Goal: Communication & Community: Answer question/provide support

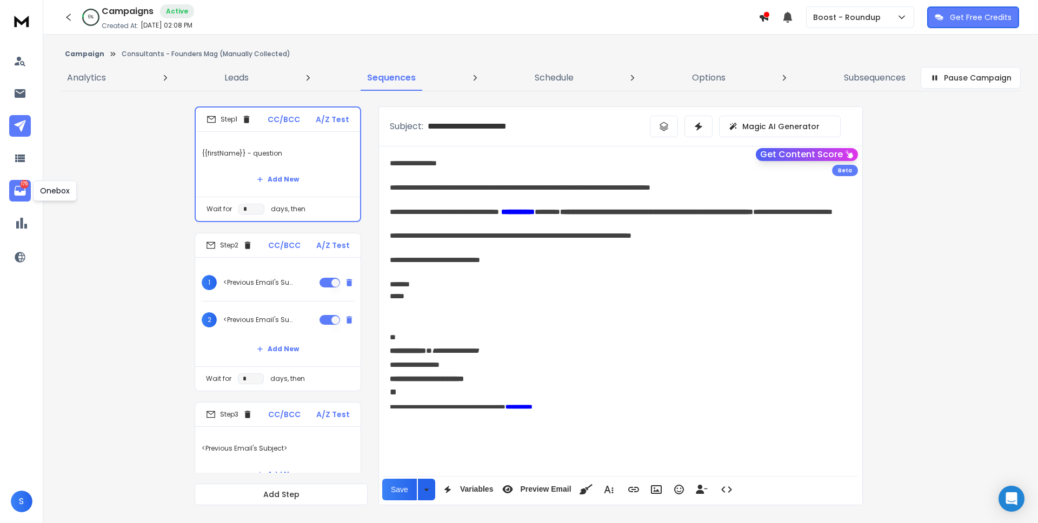
click at [24, 186] on p "175" at bounding box center [24, 184] width 9 height 9
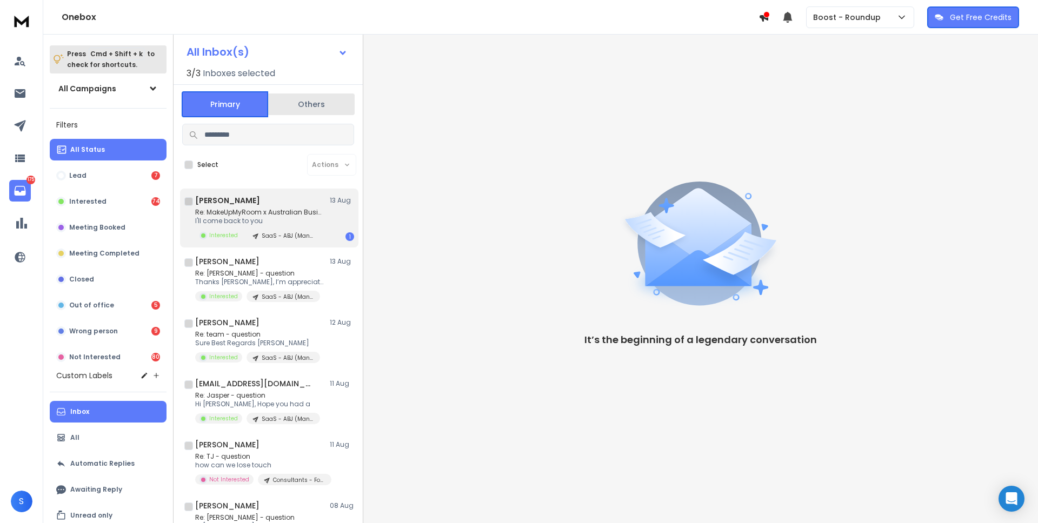
click at [224, 202] on h1 "[PERSON_NAME]" at bounding box center [227, 200] width 65 height 11
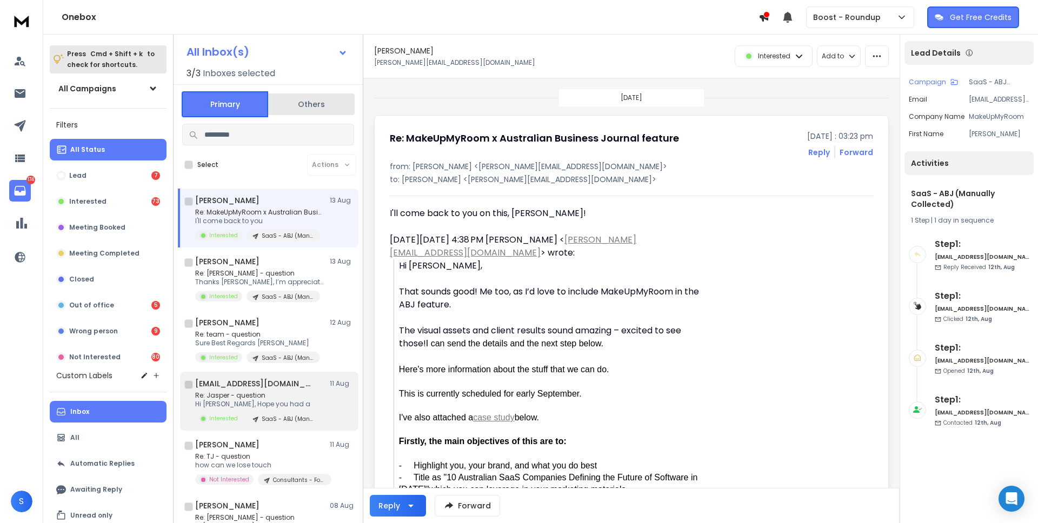
click at [236, 388] on h1 "[EMAIL_ADDRESS][DOMAIN_NAME]" at bounding box center [254, 383] width 119 height 11
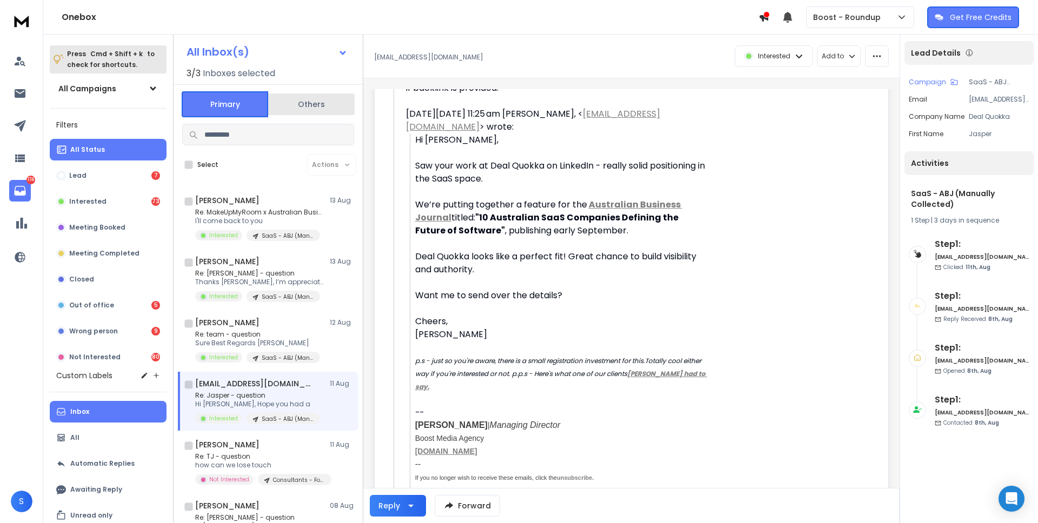
scroll to position [816, 0]
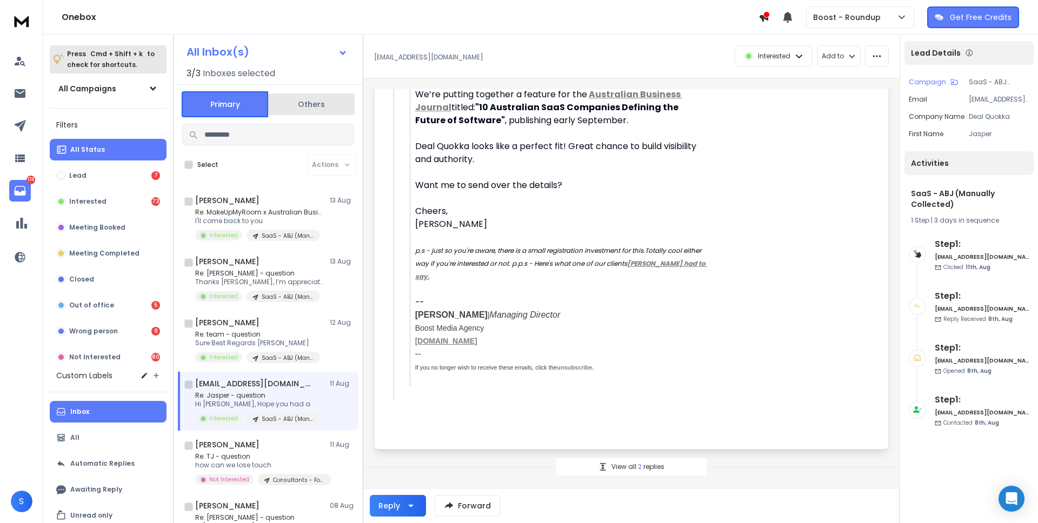
click at [404, 499] on icon "button" at bounding box center [410, 505] width 13 height 13
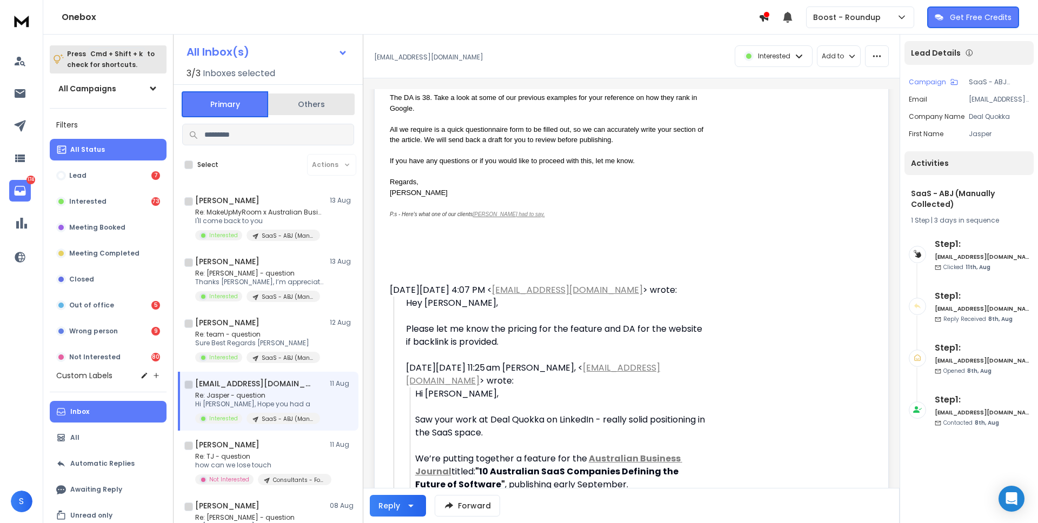
scroll to position [488, 0]
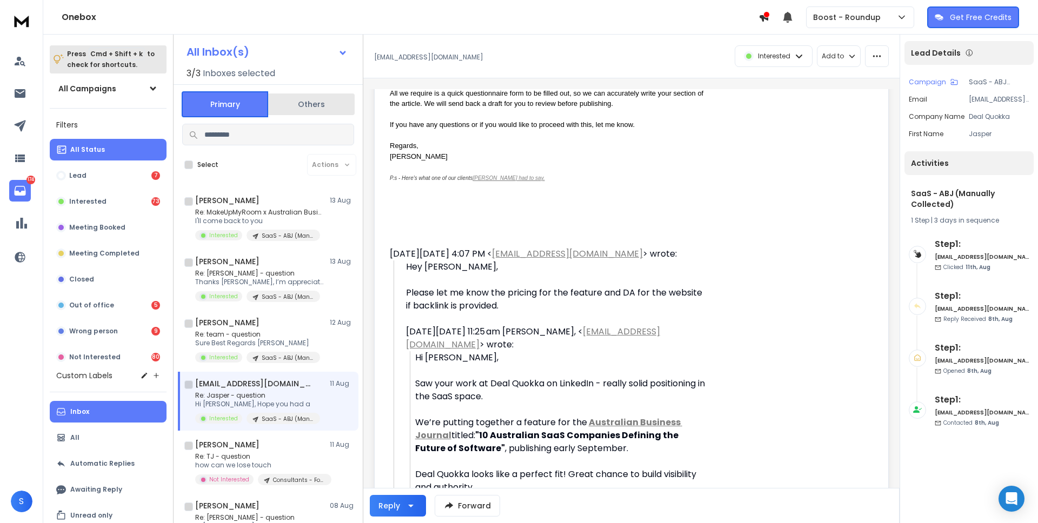
click at [387, 496] on button "Reply" at bounding box center [398, 506] width 56 height 22
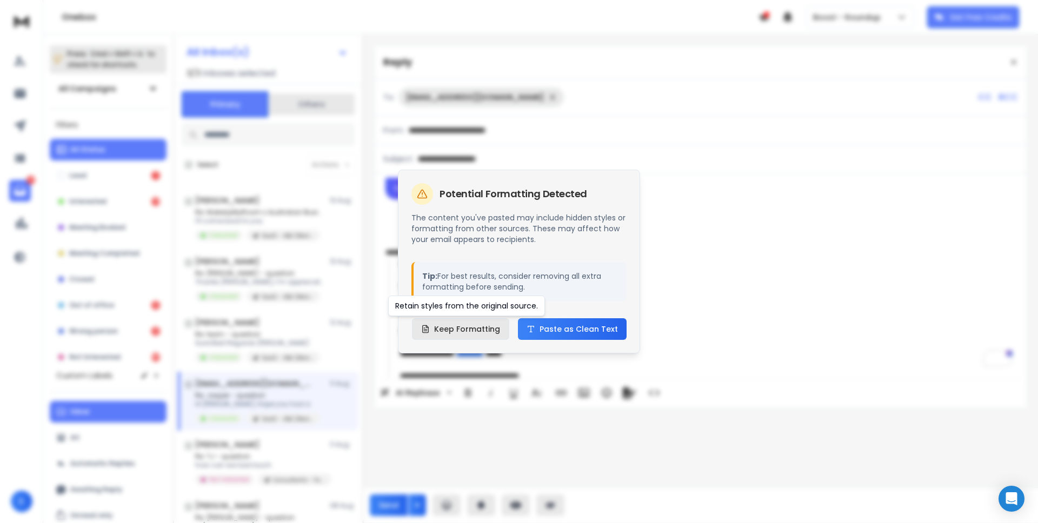
click at [490, 327] on button "Keep Formatting" at bounding box center [460, 329] width 97 height 22
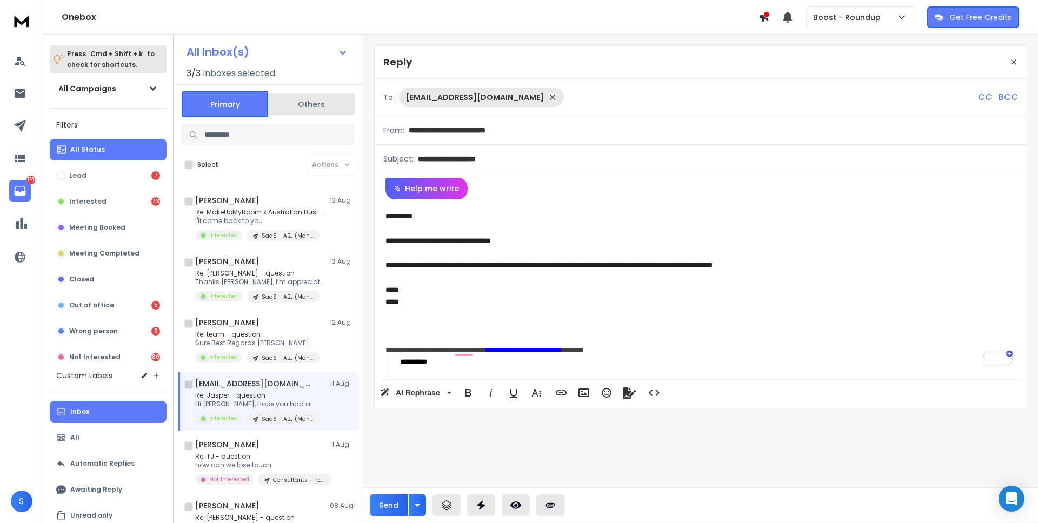
click at [457, 218] on div "**********" at bounding box center [700, 216] width 630 height 12
click at [381, 509] on button "Send" at bounding box center [389, 506] width 38 height 22
